Goal: Navigation & Orientation: Find specific page/section

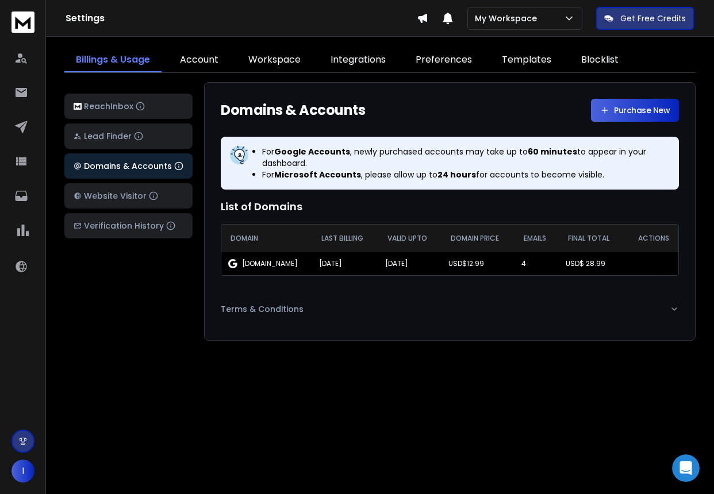
click at [295, 418] on div "Domains & Accounts Purchase New For Google Accounts , newly purchased accounts …" at bounding box center [449, 270] width 491 height 376
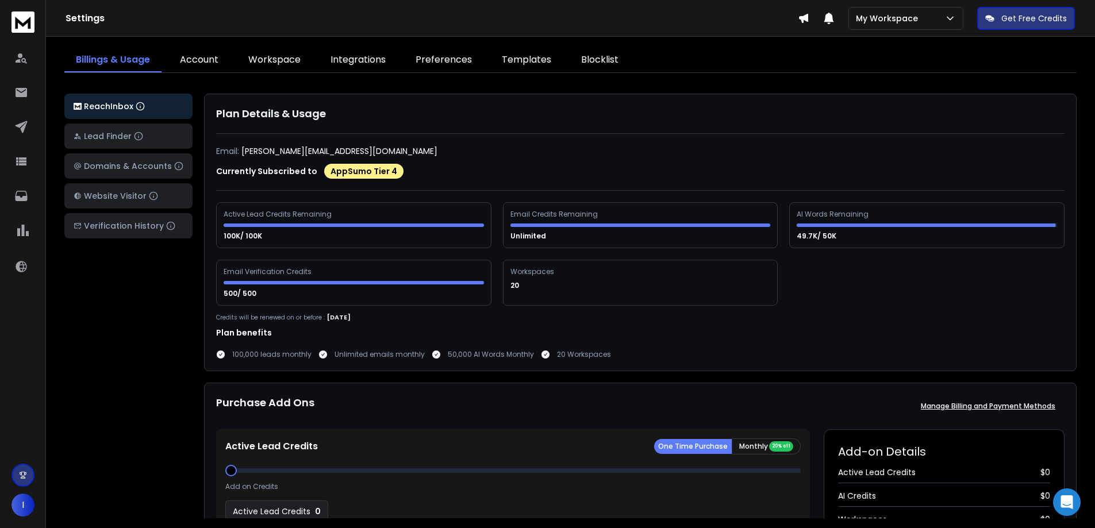
click at [111, 170] on button "Domains & Accounts" at bounding box center [128, 165] width 128 height 25
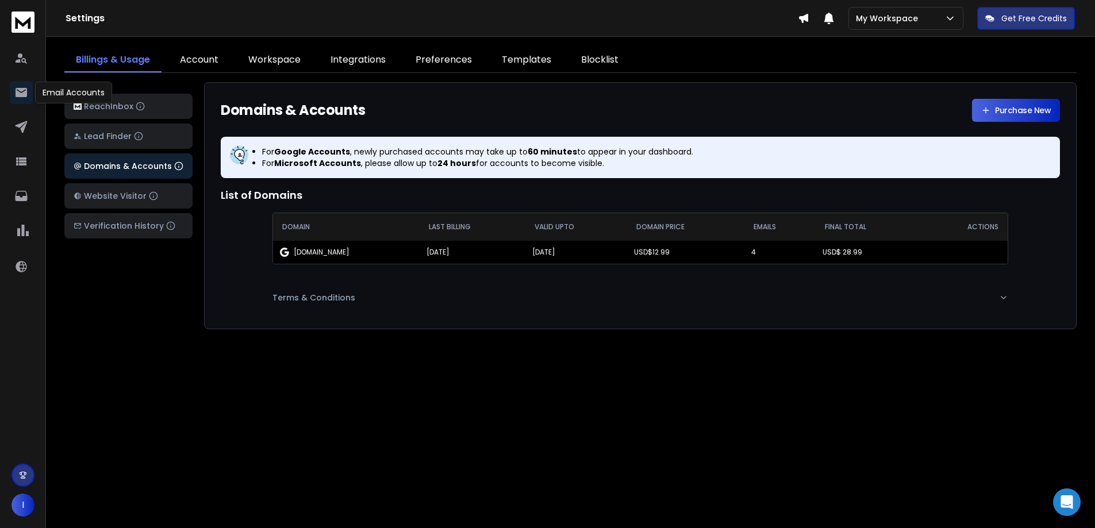
click at [22, 88] on icon at bounding box center [21, 92] width 11 height 9
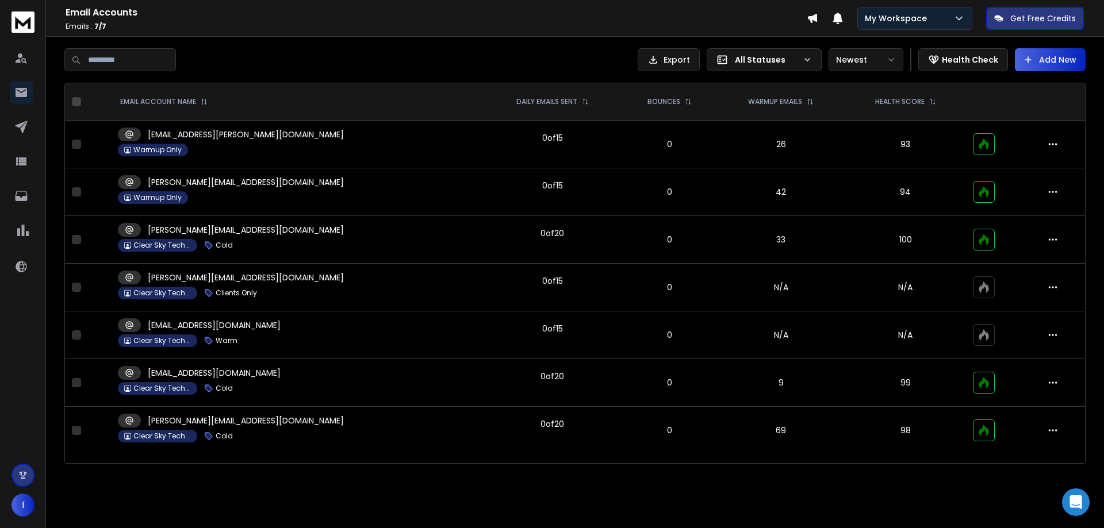
click at [959, 18] on icon "button" at bounding box center [959, 18] width 6 height 3
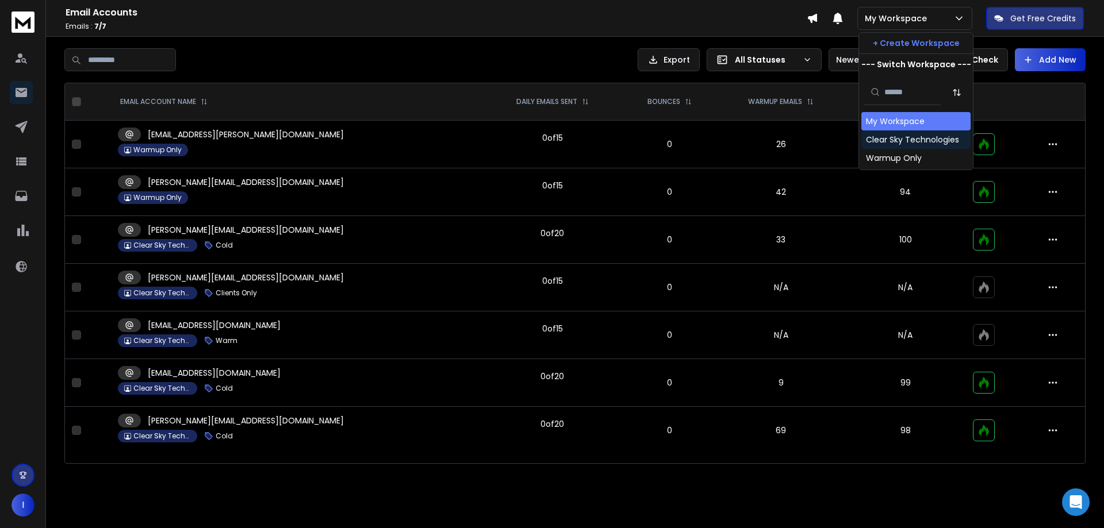
click at [918, 142] on div "Clear Sky Technologies" at bounding box center [912, 139] width 93 height 11
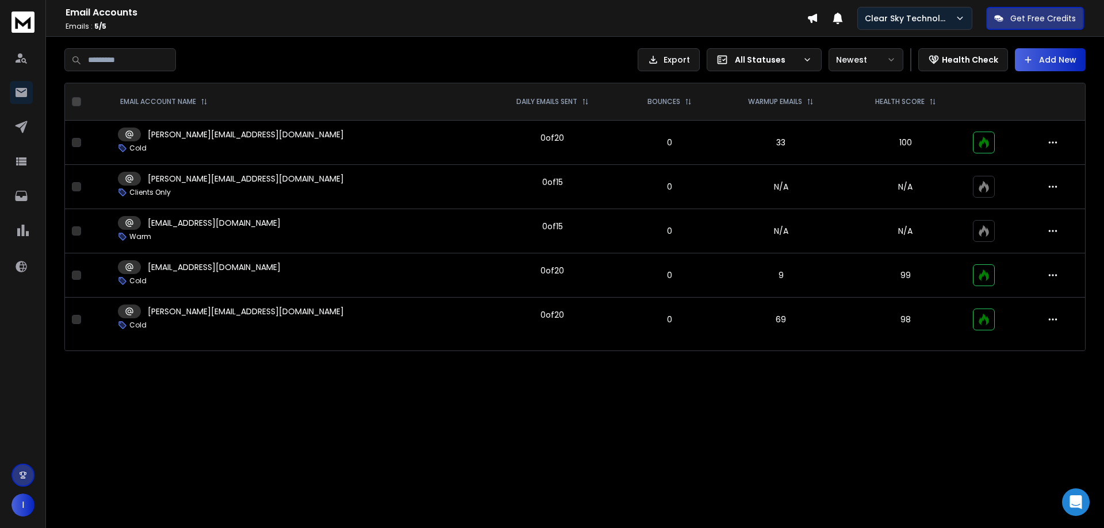
click at [957, 20] on icon "button" at bounding box center [960, 18] width 10 height 11
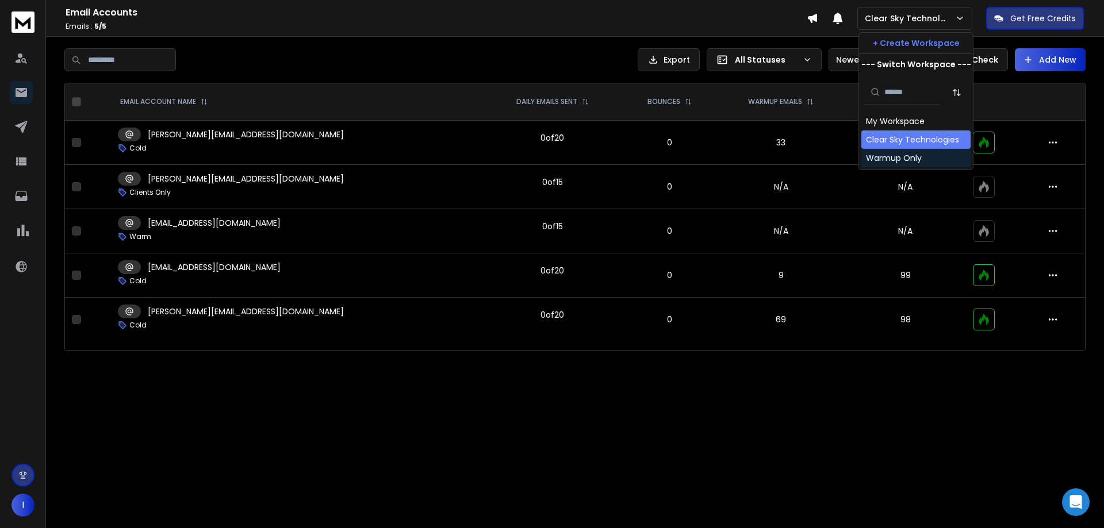
click at [904, 155] on div "Warmup Only" at bounding box center [894, 157] width 56 height 11
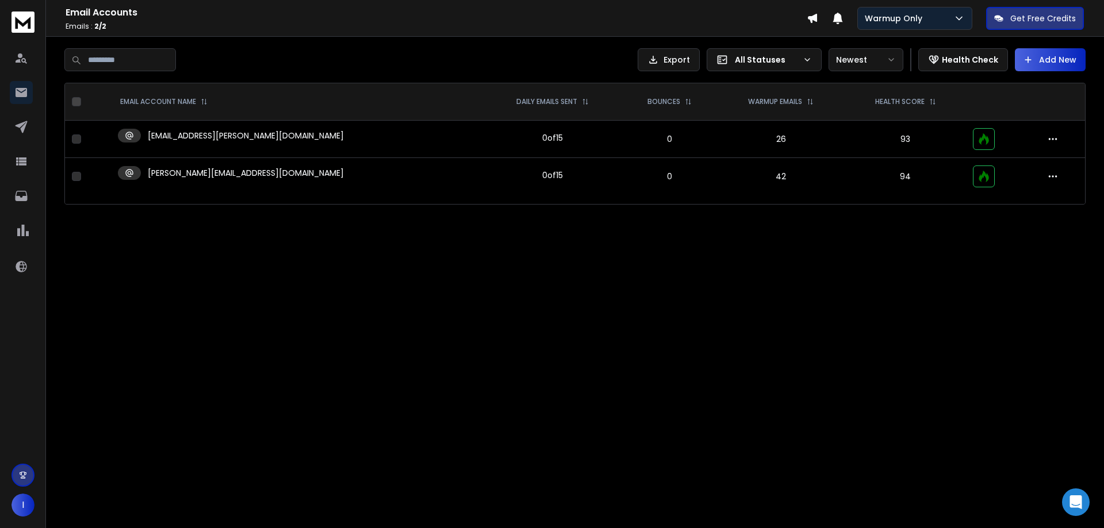
click at [928, 18] on div "Warmup Only" at bounding box center [914, 18] width 100 height 11
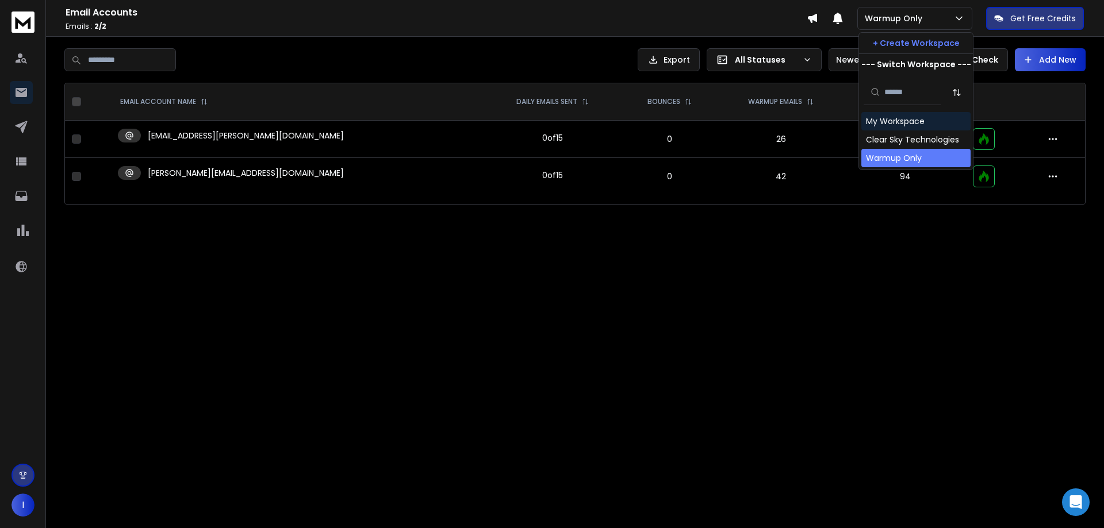
click at [910, 119] on div "My Workspace" at bounding box center [895, 121] width 59 height 11
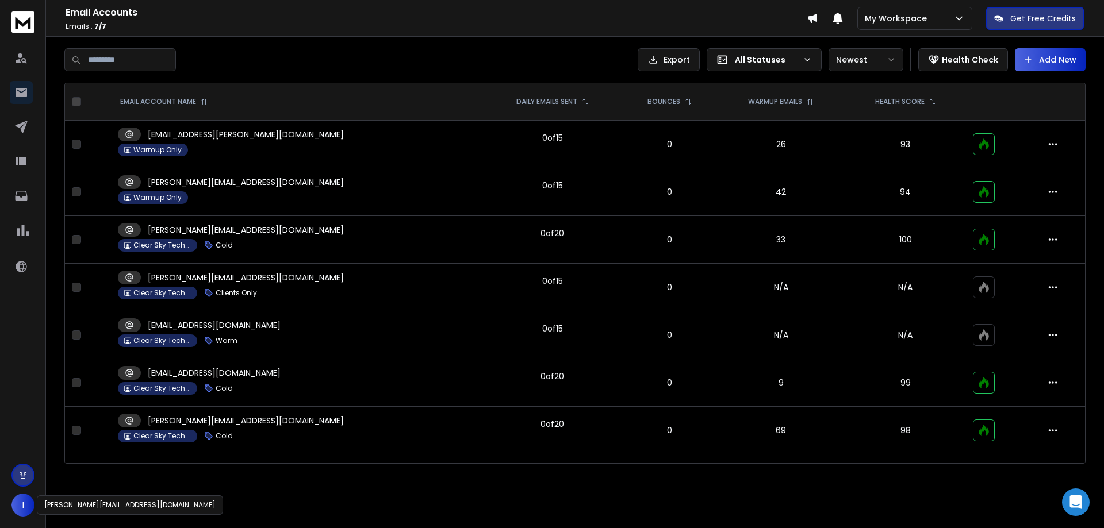
click at [23, 505] on span "I" at bounding box center [22, 505] width 23 height 23
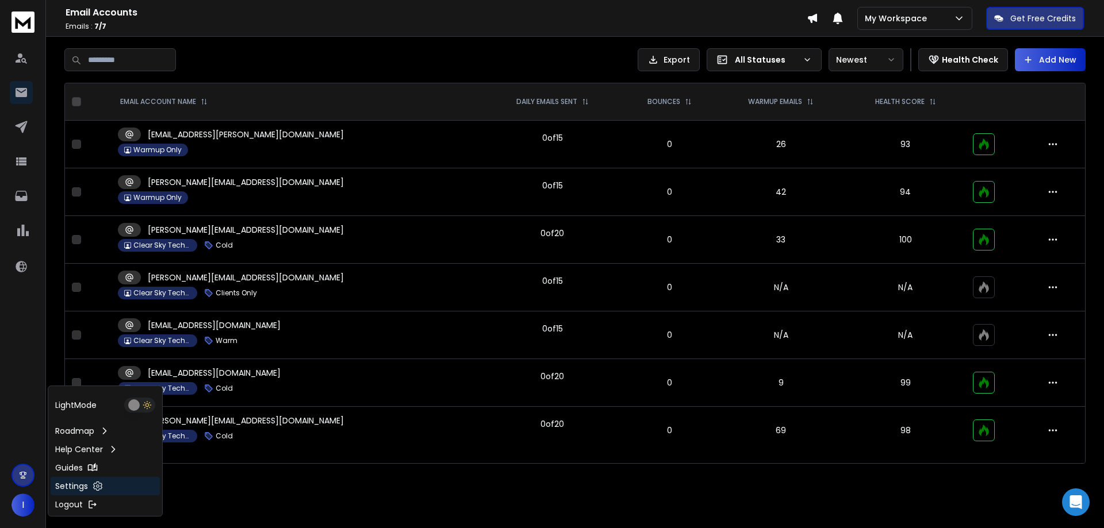
click at [85, 486] on p "Settings" at bounding box center [71, 485] width 33 height 11
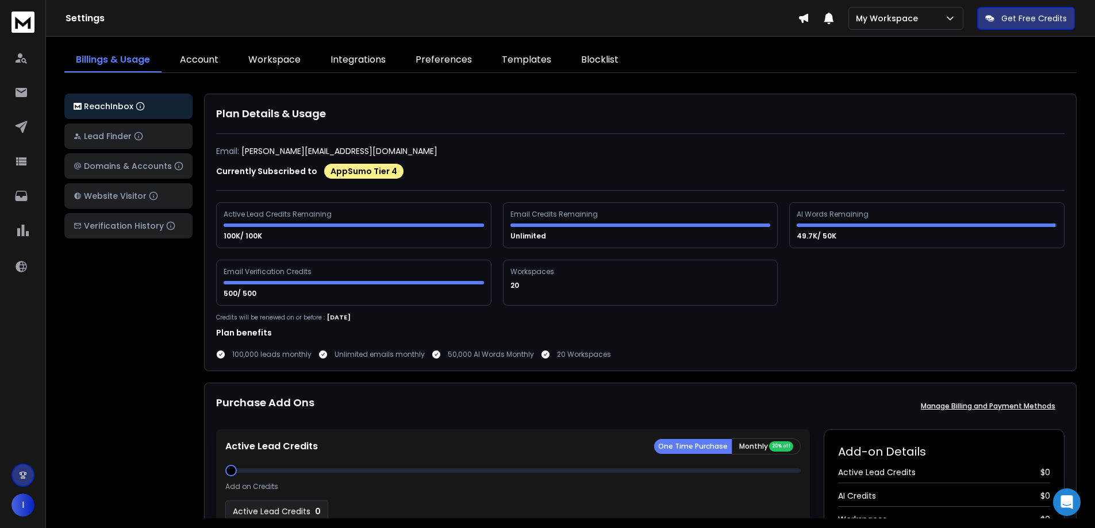
click at [140, 164] on button "Domains & Accounts" at bounding box center [128, 165] width 128 height 25
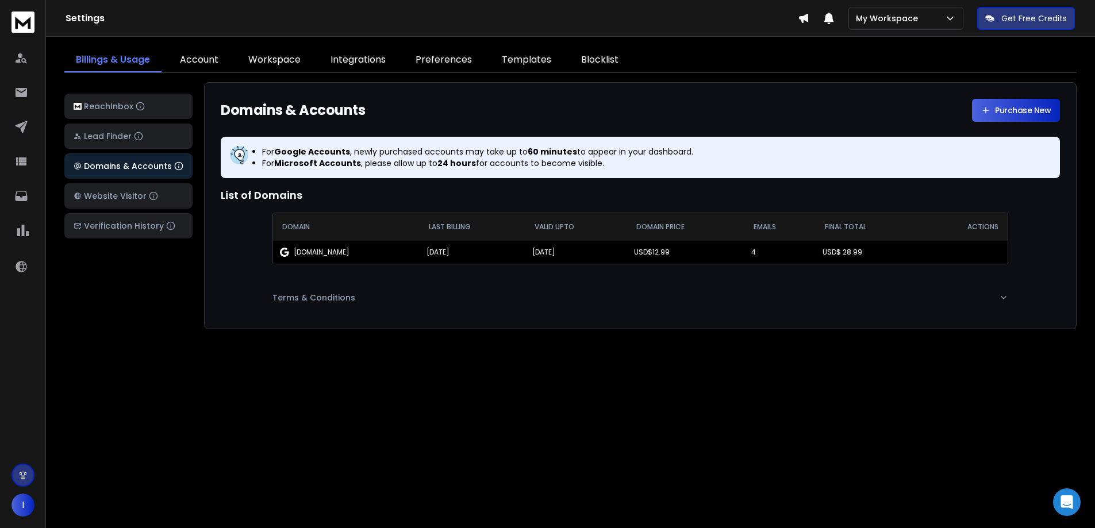
click at [118, 327] on div "ReachInbox Lead Finder Domains & Accounts Website Visitor Verification History …" at bounding box center [570, 300] width 1012 height 436
click at [311, 297] on button "Terms & Conditions" at bounding box center [640, 298] width 736 height 30
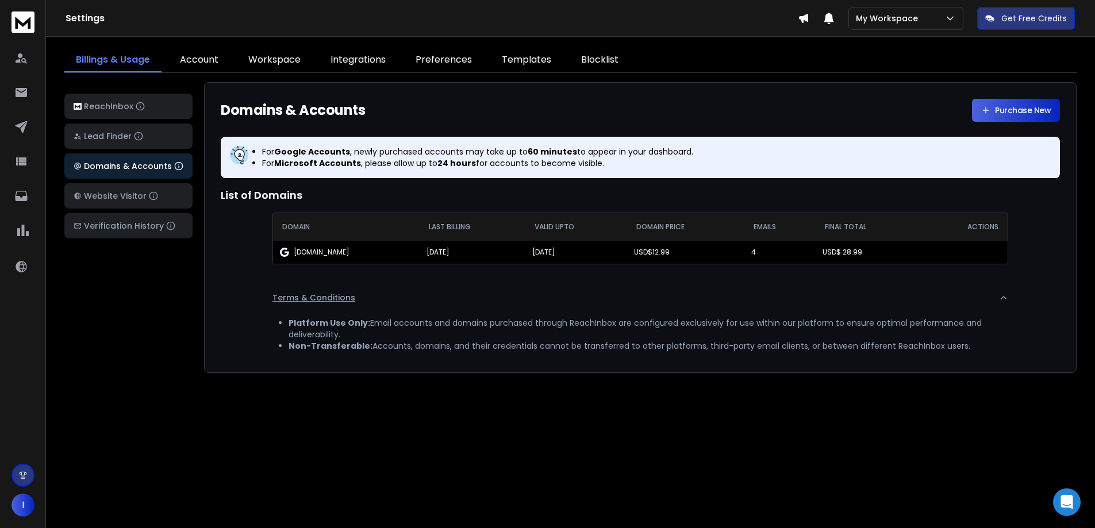
click at [311, 297] on button "Terms & Conditions" at bounding box center [640, 298] width 736 height 30
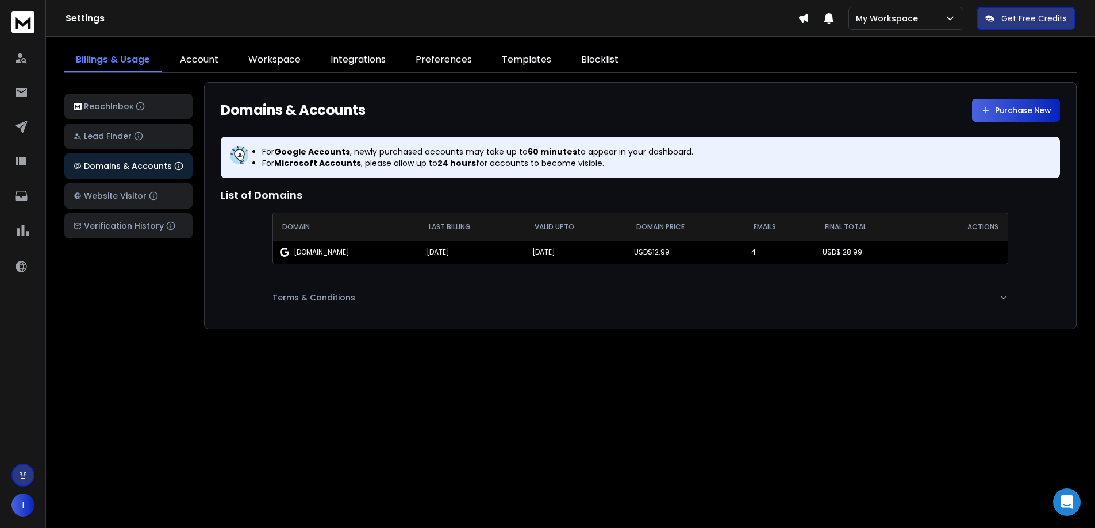
click at [114, 340] on div "ReachInbox Lead Finder Domains & Accounts Website Visitor Verification History …" at bounding box center [570, 300] width 1012 height 436
click at [128, 327] on div "ReachInbox Lead Finder Domains & Accounts Website Visitor Verification History …" at bounding box center [570, 300] width 1012 height 436
click at [151, 193] on icon "button" at bounding box center [153, 195] width 9 height 9
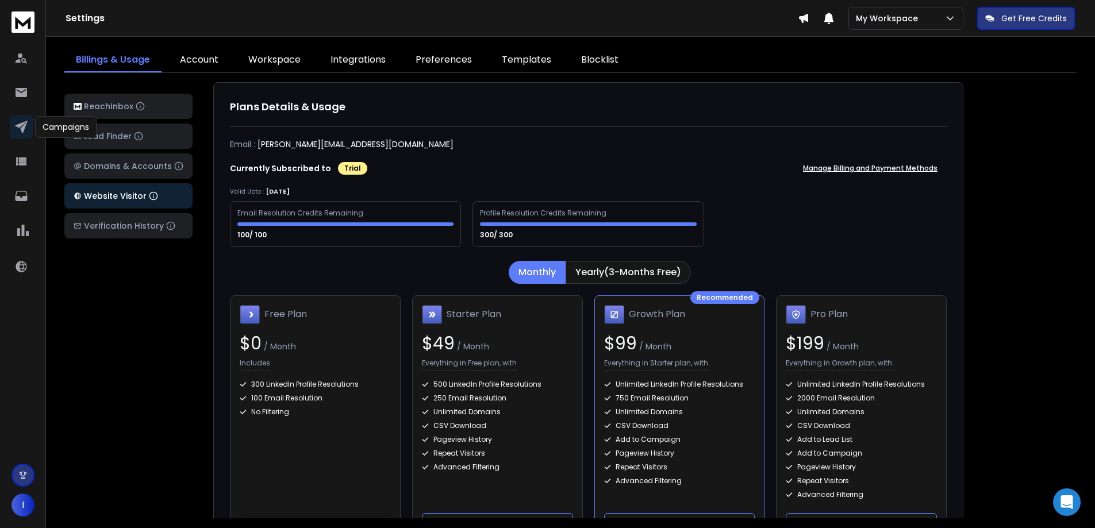
click at [25, 121] on icon at bounding box center [21, 127] width 14 height 14
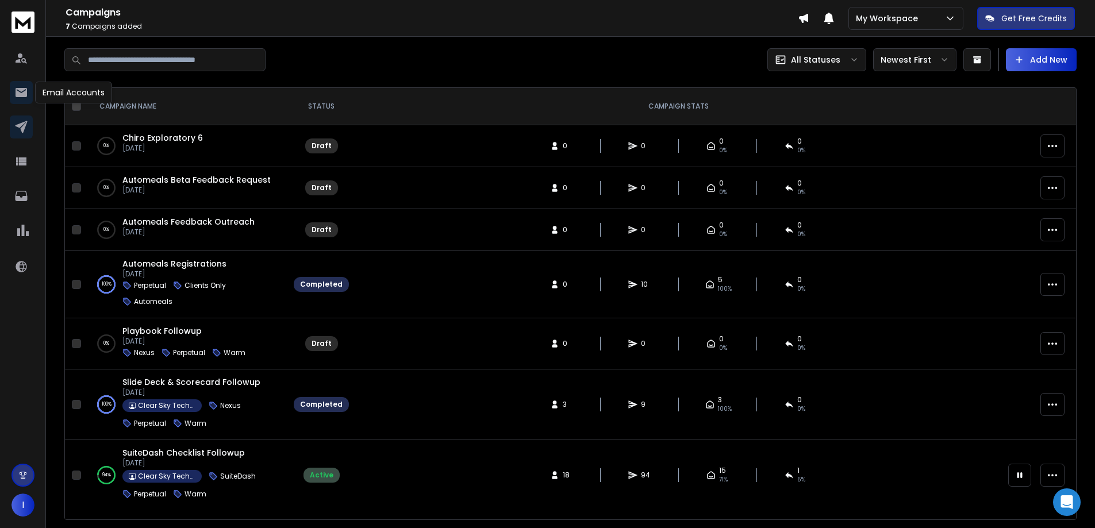
click at [21, 91] on icon at bounding box center [21, 92] width 11 height 9
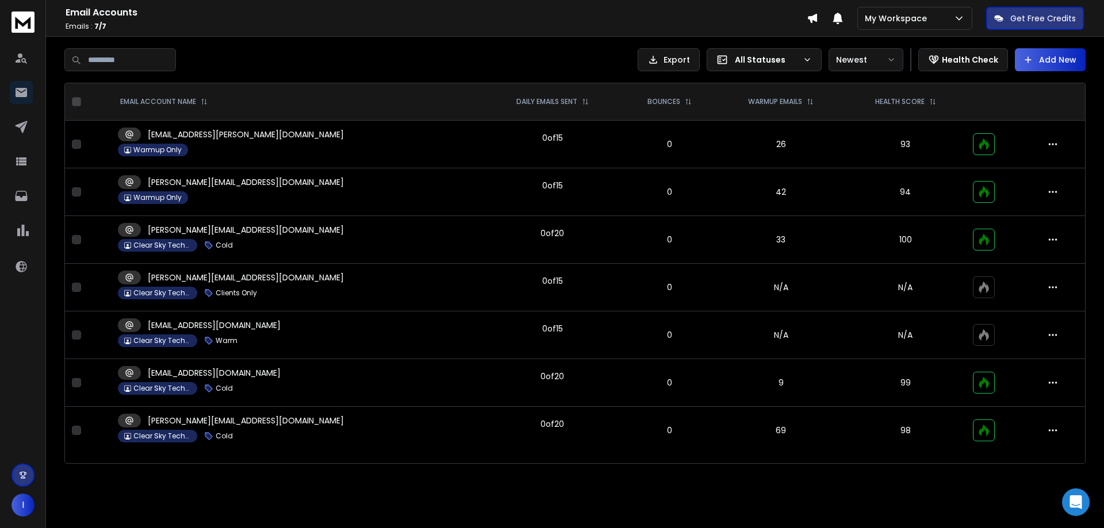
click at [435, 47] on div "Export All Statuses Newest Health Check Add New EMAIL ACCOUNT NAME DAILY EMAILS…" at bounding box center [575, 256] width 1058 height 439
click at [491, 52] on div at bounding box center [347, 59] width 566 height 23
